Goal: Information Seeking & Learning: Find specific page/section

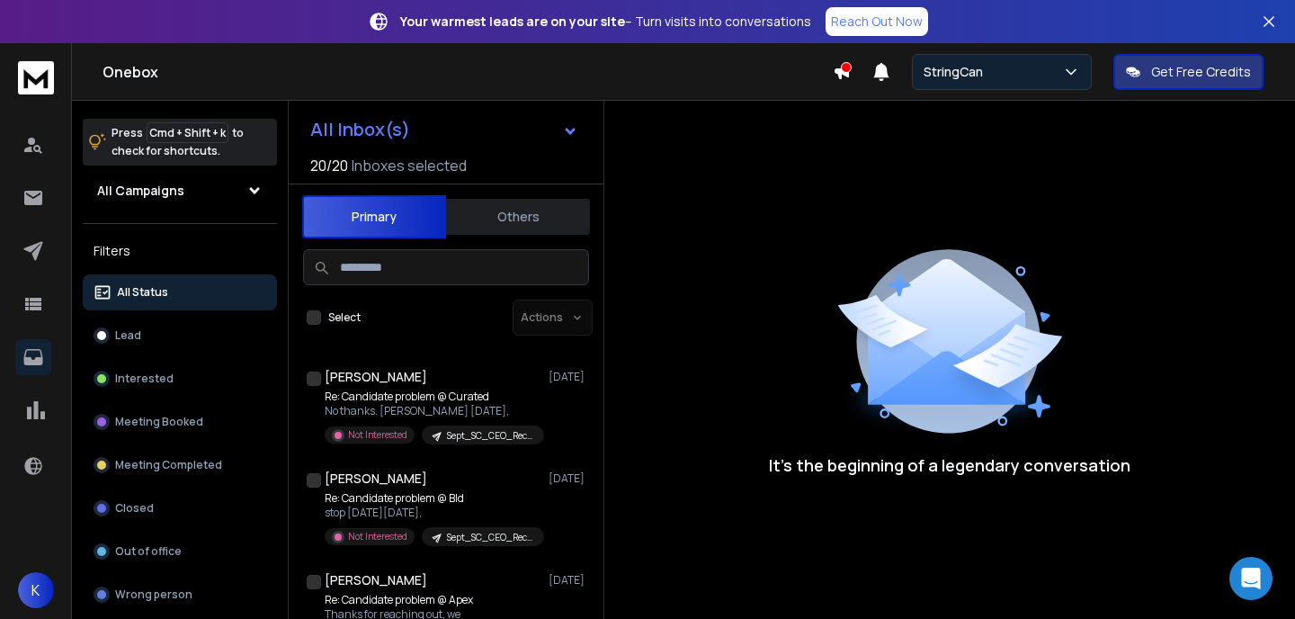
click at [1052, 70] on div "StringCan" at bounding box center [1002, 72] width 157 height 18
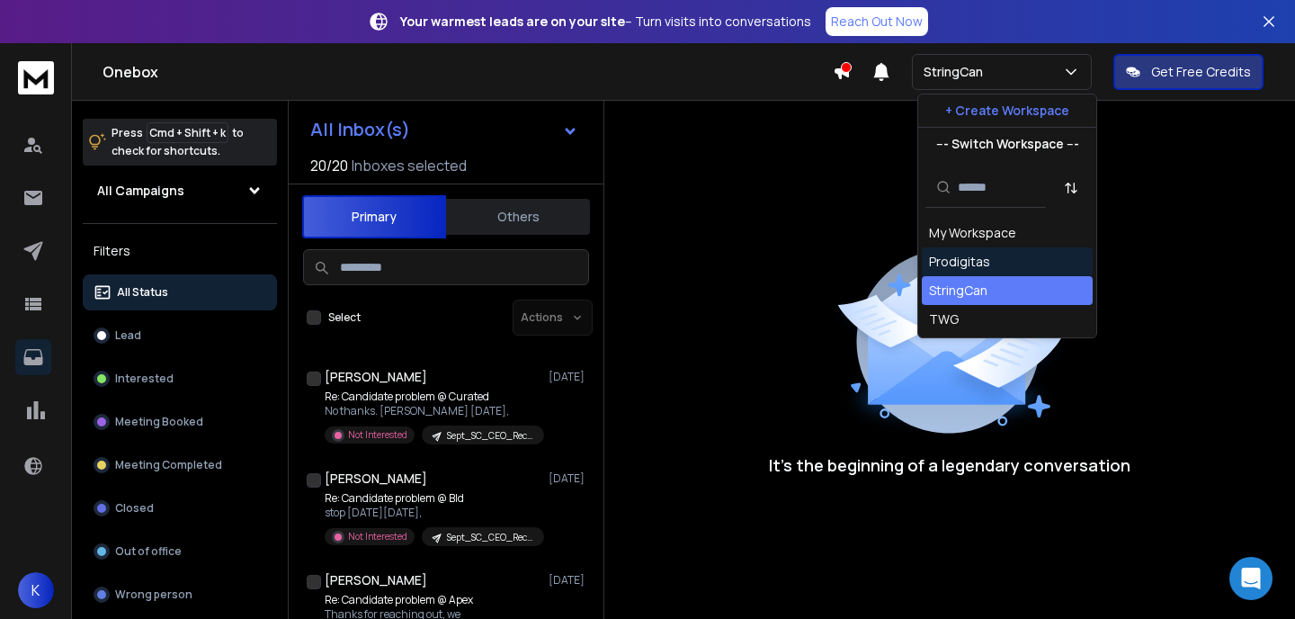
click at [960, 260] on div "Prodigitas" at bounding box center [959, 262] width 61 height 18
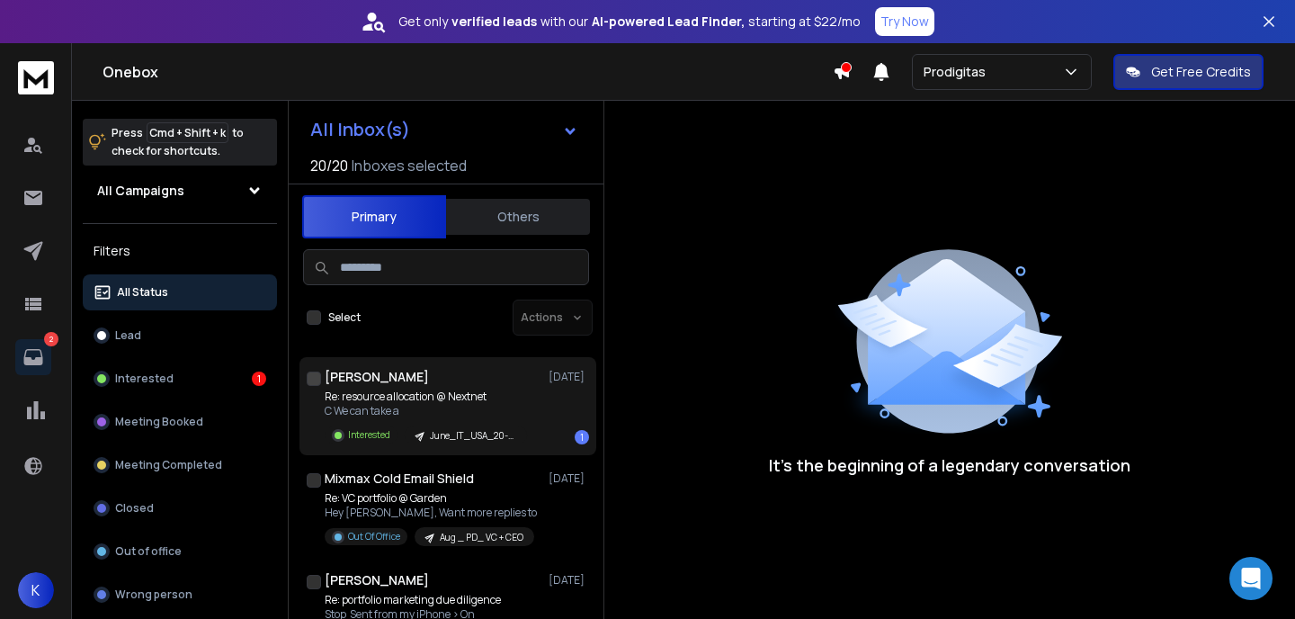
click at [385, 392] on p "Re: resource allocation @ Nextnet" at bounding box center [426, 397] width 202 height 14
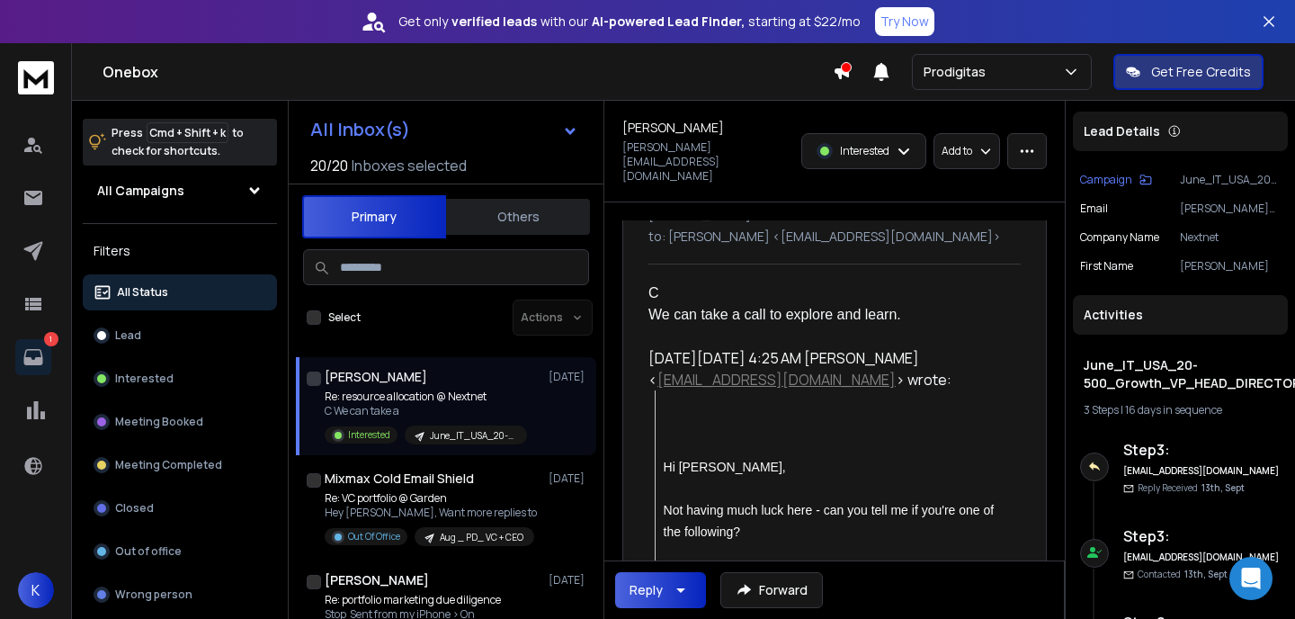
scroll to position [183, 0]
